Goal: Task Accomplishment & Management: Complete application form

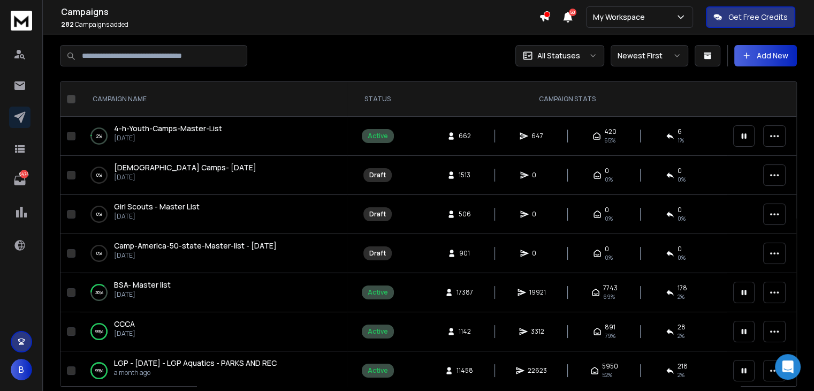
click at [207, 52] on input at bounding box center [153, 55] width 187 height 21
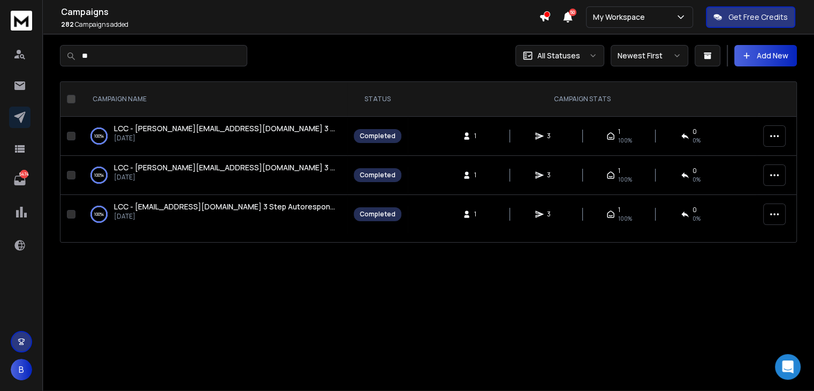
type input "*"
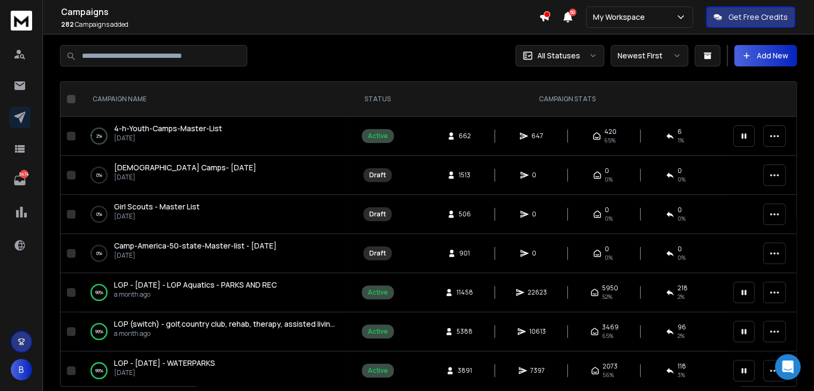
click at [396, 52] on div at bounding box center [244, 55] width 369 height 21
click at [771, 55] on button "Add New" at bounding box center [765, 55] width 63 height 21
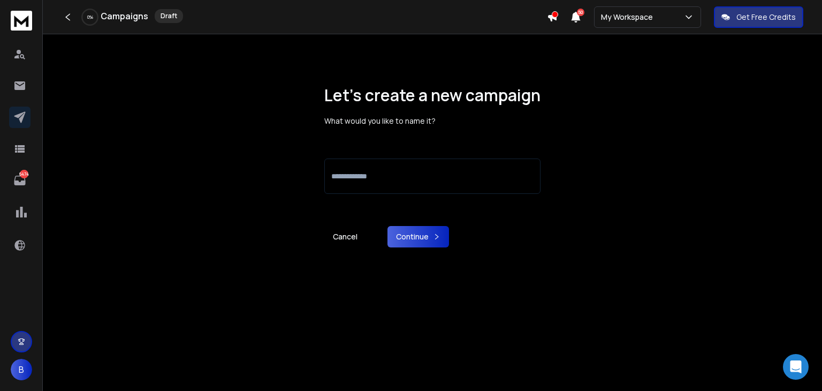
click at [415, 172] on input at bounding box center [432, 175] width 216 height 35
paste input "**********"
type input "**********"
click at [421, 241] on button "Continue" at bounding box center [418, 236] width 62 height 21
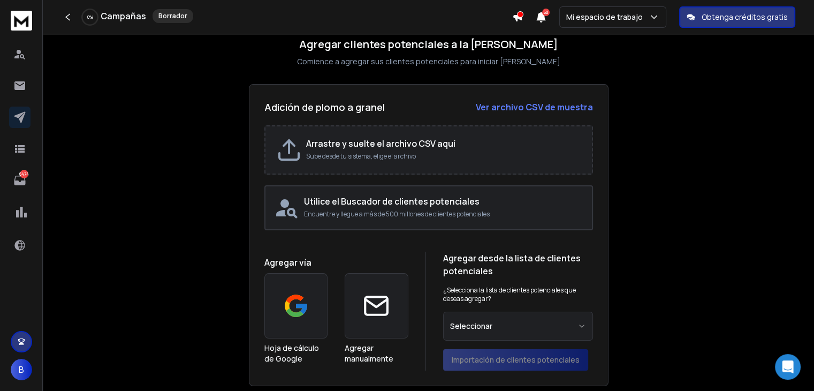
scroll to position [69, 0]
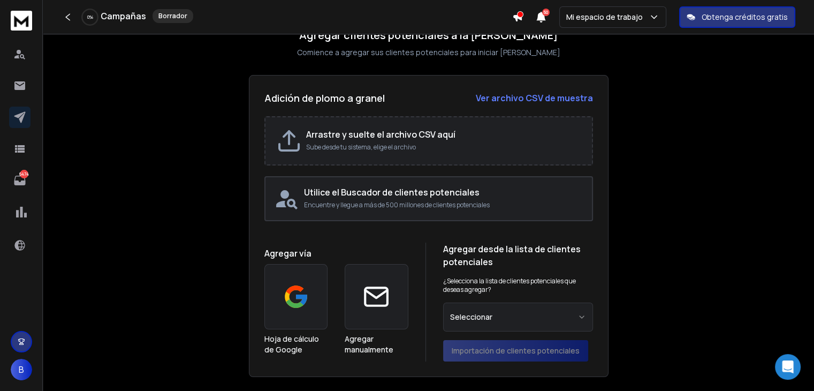
click at [427, 136] on font "Arrastre y suelte el archivo CSV aquí" at bounding box center [380, 134] width 149 height 12
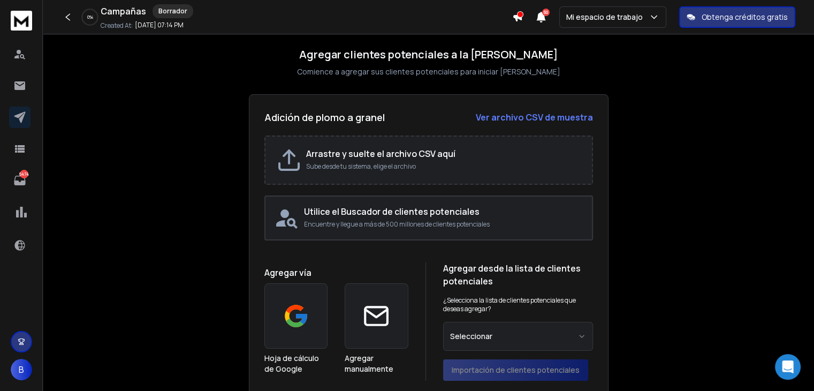
scroll to position [88, 0]
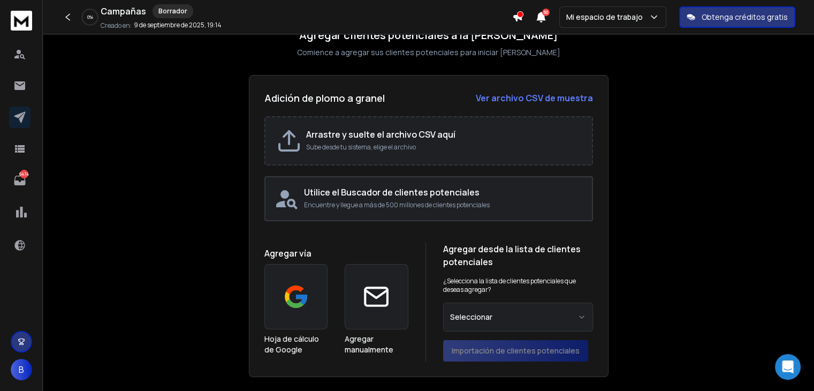
type input "**********"
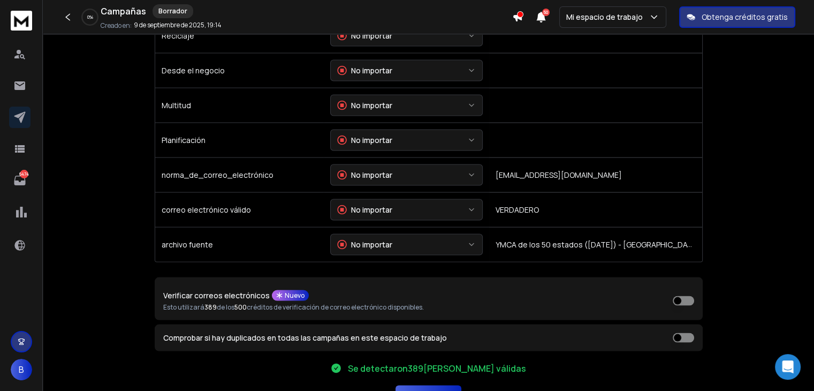
scroll to position [2150, 0]
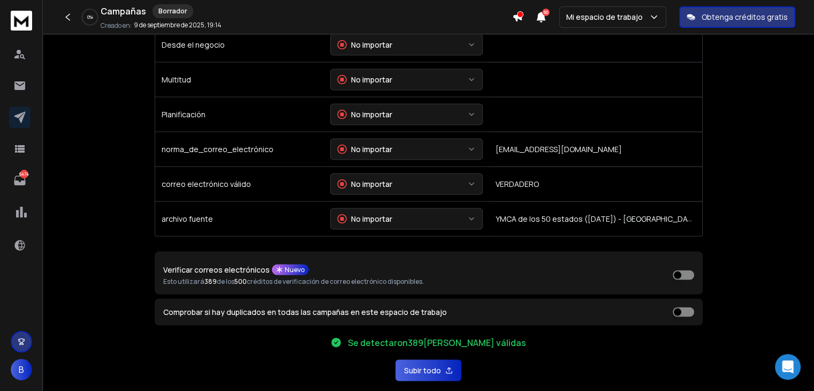
click at [681, 307] on button "Comprobar si hay duplicados en todas las campañas en este espacio de trabajo" at bounding box center [683, 312] width 21 height 10
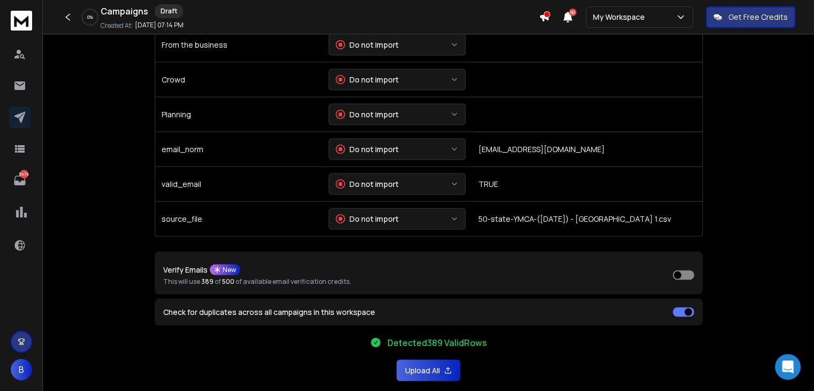
click at [419, 360] on button "Upload All" at bounding box center [429, 370] width 64 height 21
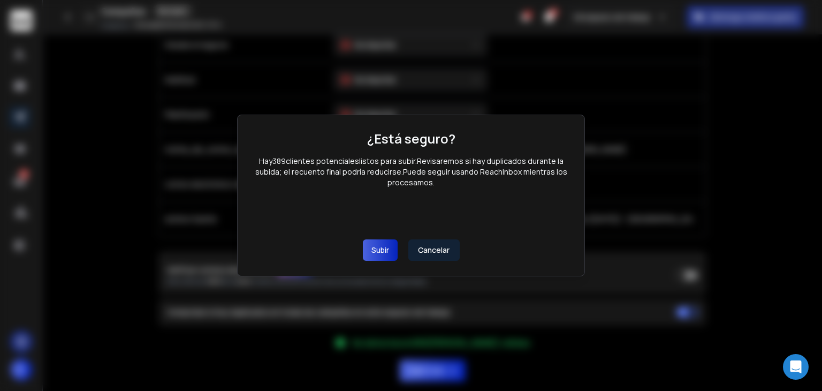
click at [441, 249] on font "Cancelar" at bounding box center [434, 250] width 32 height 10
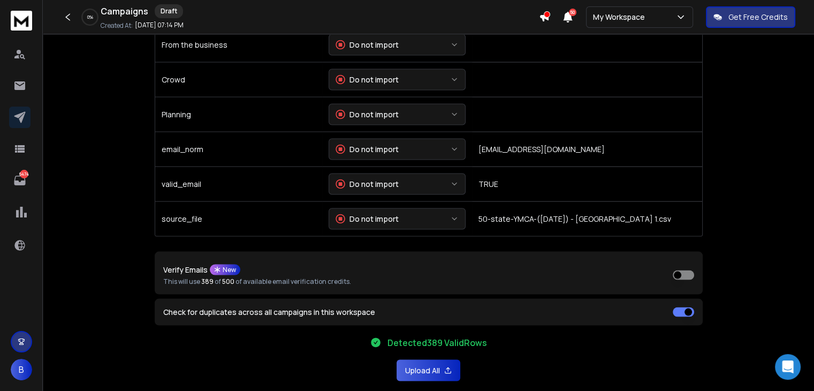
click at [428, 364] on button "Upload All" at bounding box center [429, 370] width 64 height 21
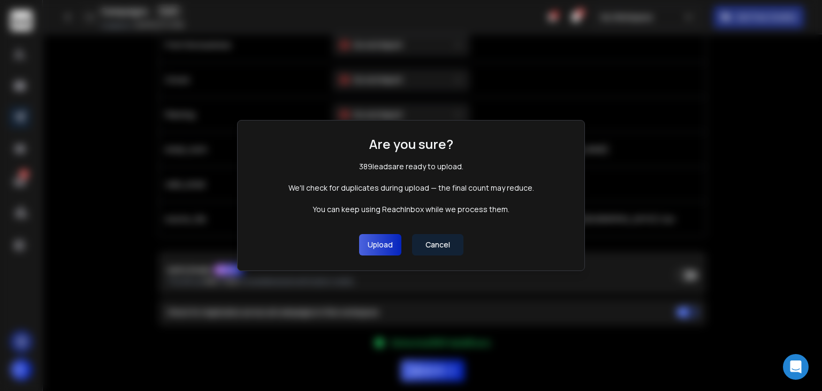
click at [379, 242] on button "Upload" at bounding box center [380, 244] width 42 height 21
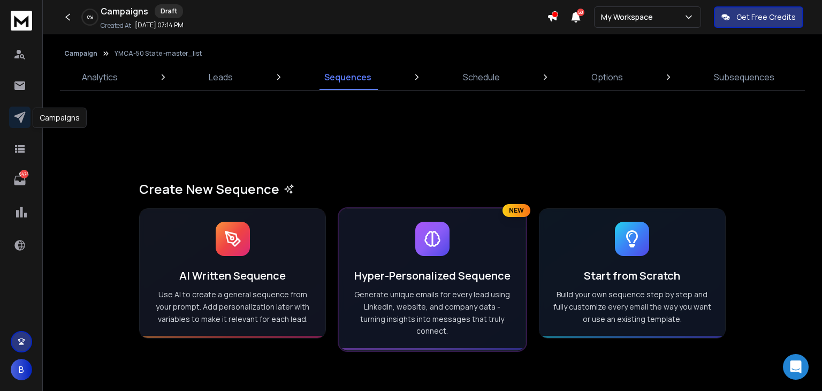
click at [27, 118] on link at bounding box center [19, 116] width 21 height 21
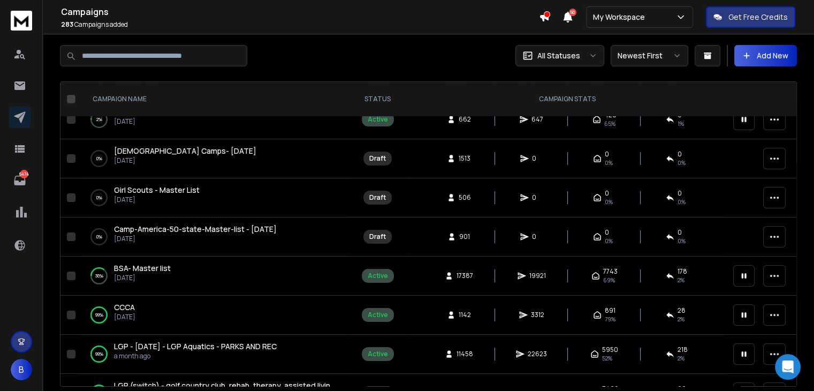
scroll to position [55, 0]
click at [21, 218] on icon at bounding box center [21, 212] width 16 height 16
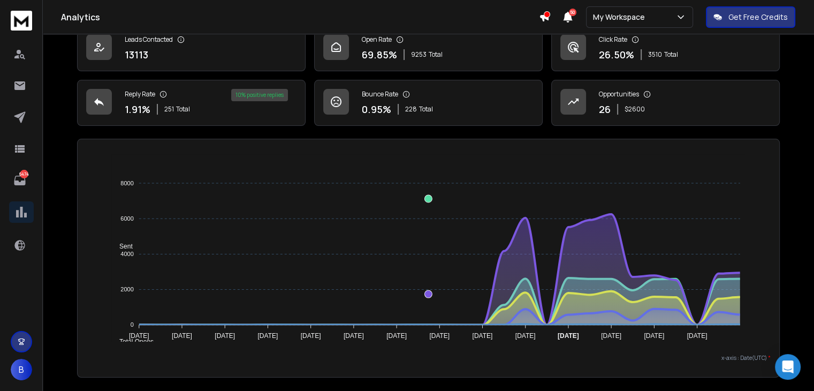
scroll to position [72, 0]
click at [25, 120] on icon at bounding box center [19, 117] width 13 height 13
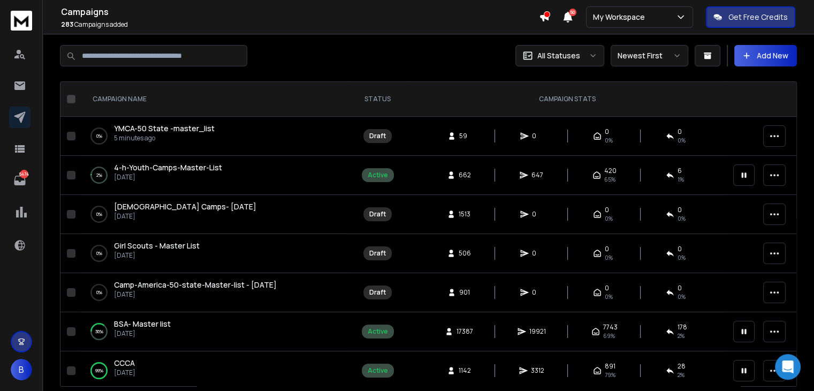
click at [189, 170] on span "4-h-Youth-Camps-Master-List" at bounding box center [168, 167] width 108 height 10
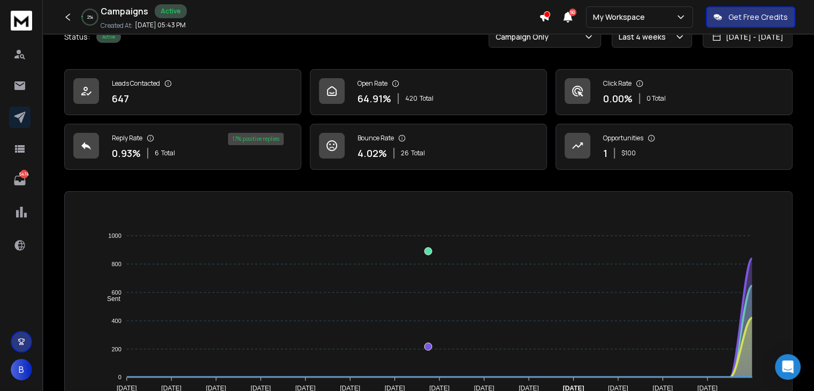
scroll to position [141, 0]
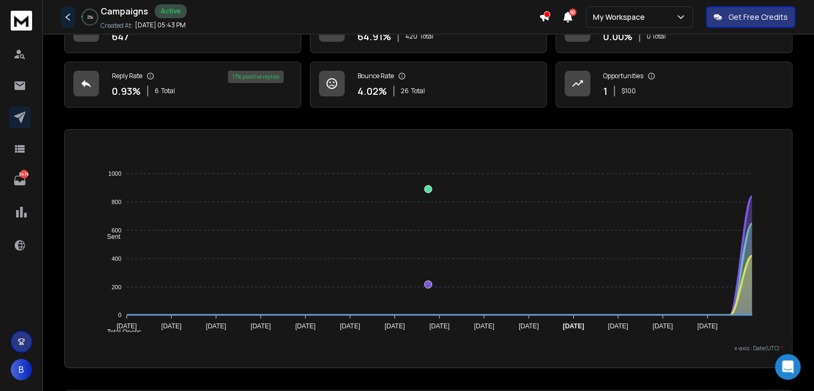
click at [67, 20] on icon at bounding box center [68, 17] width 10 height 10
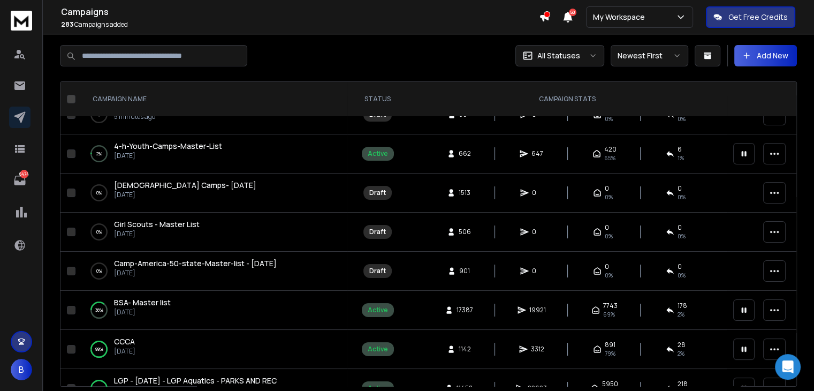
scroll to position [22, 0]
click at [21, 207] on icon at bounding box center [21, 212] width 11 height 11
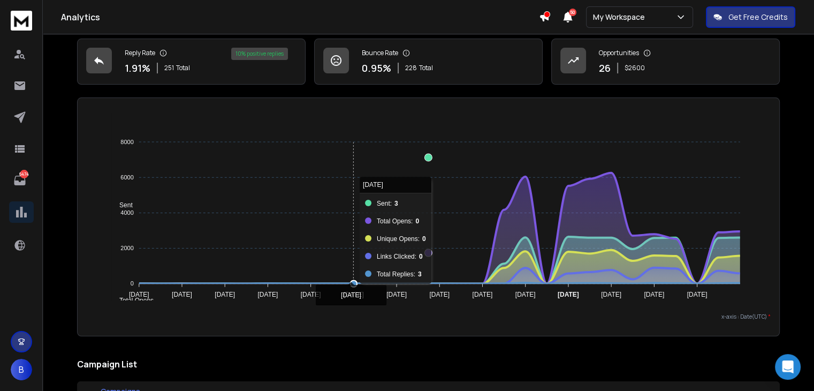
scroll to position [135, 0]
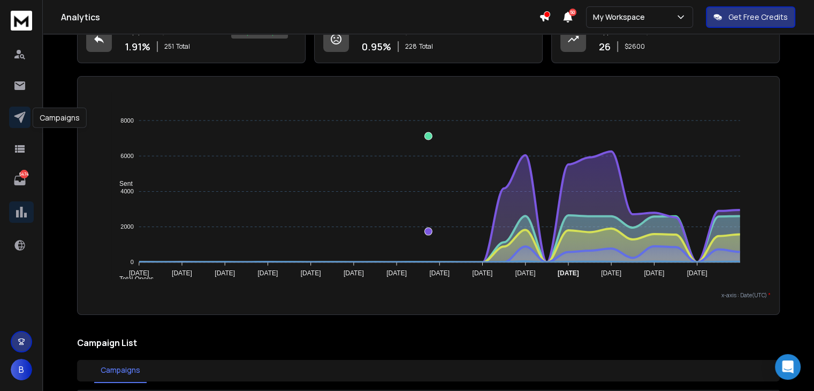
click at [17, 116] on icon at bounding box center [19, 116] width 11 height 11
